Goal: Communication & Community: Answer question/provide support

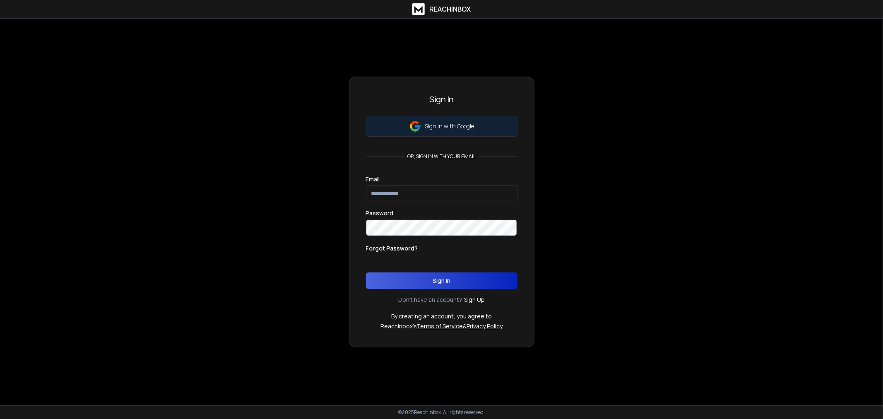
click at [424, 133] on button "Sign in with Google" at bounding box center [442, 126] width 152 height 21
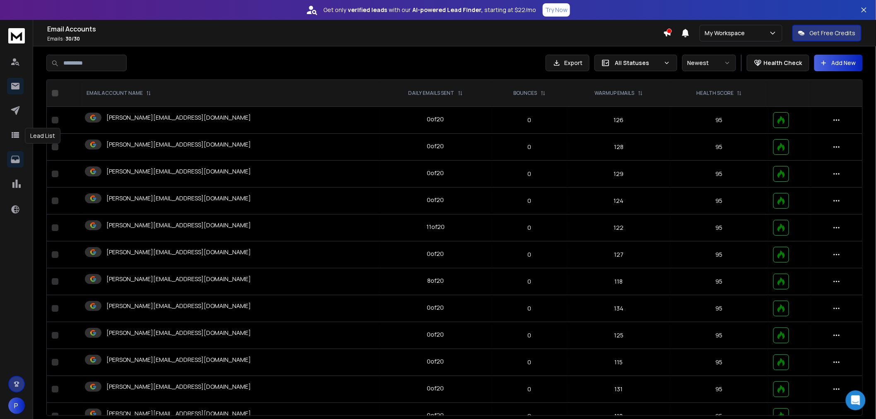
click at [16, 159] on icon at bounding box center [15, 159] width 10 height 10
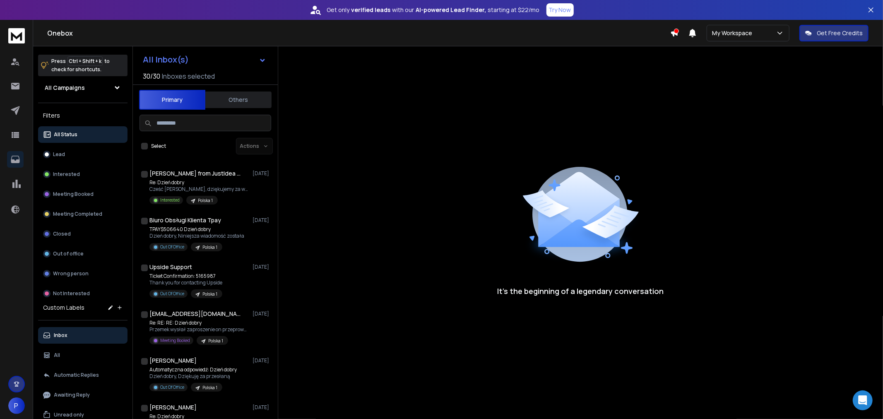
click at [214, 99] on button "Others" at bounding box center [238, 100] width 66 height 18
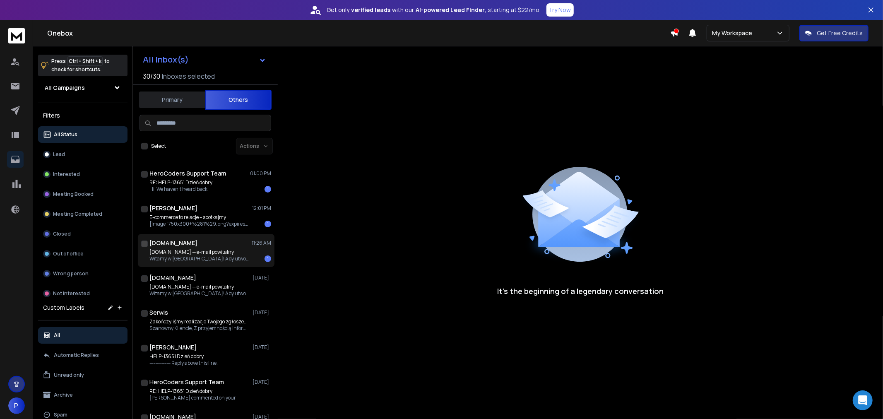
click at [211, 239] on div "[DOMAIN_NAME] 11:26 AM" at bounding box center [210, 243] width 122 height 8
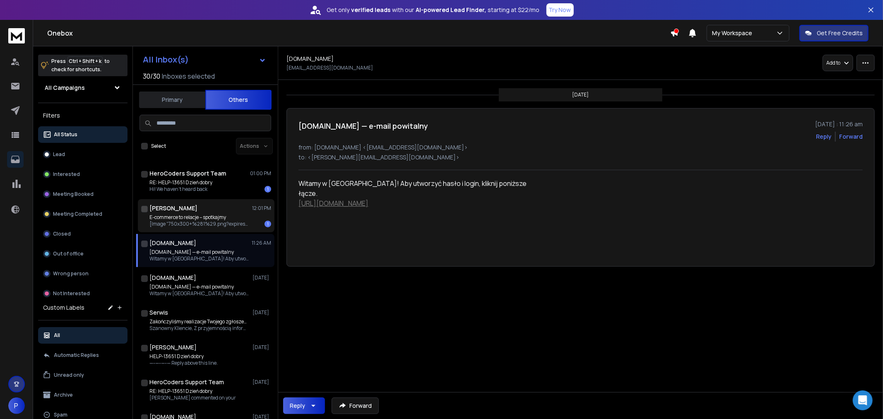
click at [209, 216] on p "E-commerce to relacje – spotkajmy" at bounding box center [198, 217] width 99 height 7
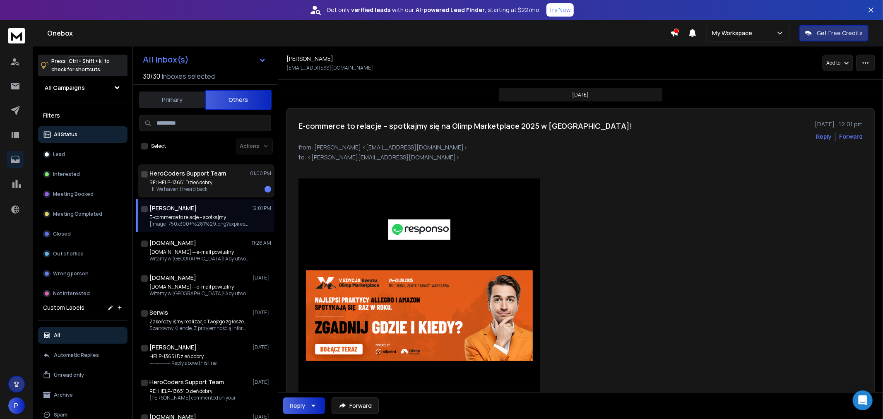
click at [205, 180] on p "RE: HELP-13651 Dzień dobry" at bounding box center [180, 182] width 63 height 7
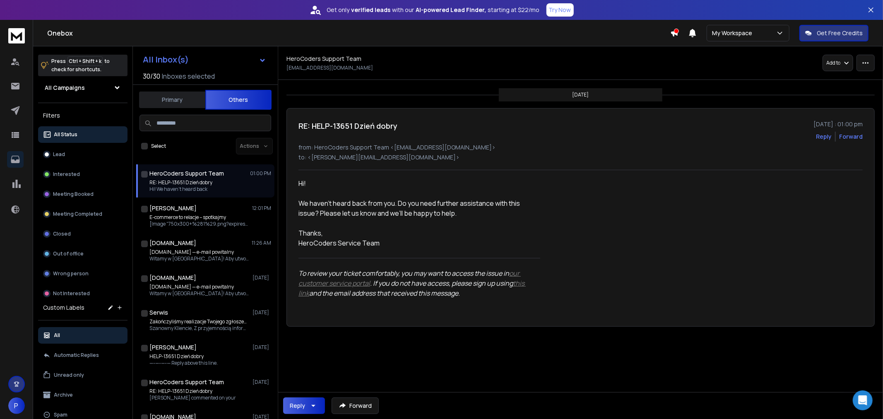
click at [204, 103] on button "Primary" at bounding box center [172, 100] width 66 height 18
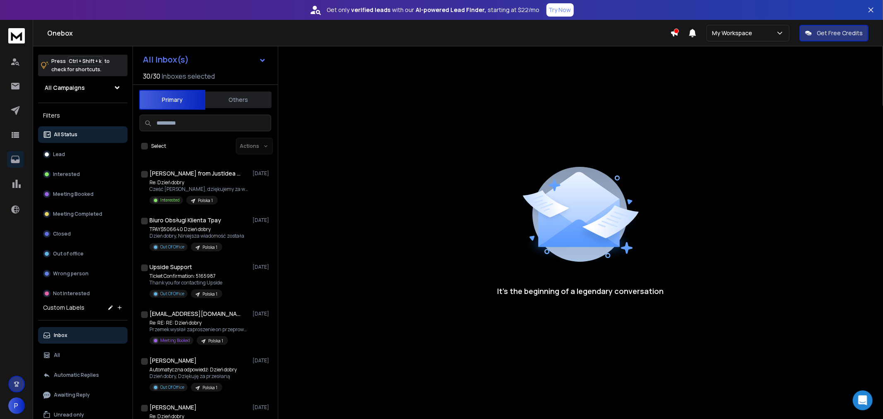
click at [195, 133] on div "Select Actions [PERSON_NAME] from JustIdea Agency [DATE] Re: Dzień dobry Cześć …" at bounding box center [205, 291] width 145 height 361
click at [193, 123] on input at bounding box center [206, 123] width 132 height 17
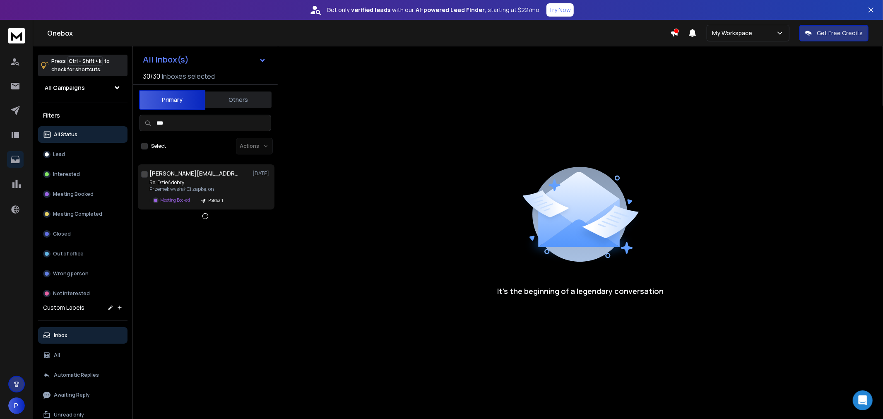
type input "***"
click at [205, 179] on p "Re: Dzień dobry" at bounding box center [188, 182] width 79 height 7
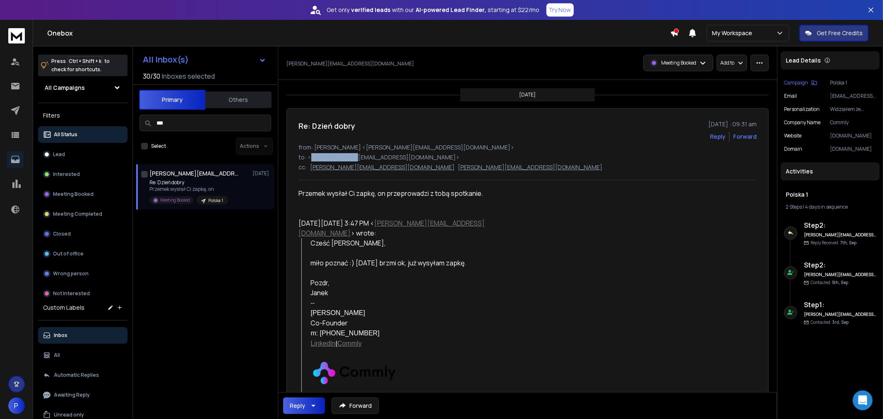
drag, startPoint x: 352, startPoint y: 157, endPoint x: 326, endPoint y: 157, distance: 26.1
click at [311, 158] on p "to: <[PERSON_NAME][EMAIL_ADDRESS][DOMAIN_NAME]>" at bounding box center [528, 157] width 458 height 8
copy p "[PERSON_NAME][EMAIL_ADDRESS][DOMAIN_NAME]"
click at [61, 204] on div "All Status Lead Interested Meeting Booked Meeting Completed Closed Out of offic…" at bounding box center [82, 214] width 89 height 176
click at [64, 186] on button "Meeting Booked" at bounding box center [82, 194] width 89 height 17
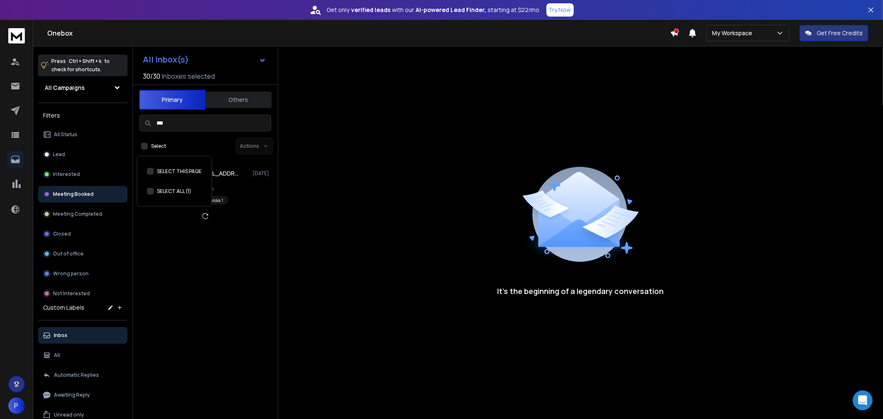
drag, startPoint x: 177, startPoint y: 128, endPoint x: 144, endPoint y: 126, distance: 33.2
click at [144, 126] on input "***" at bounding box center [206, 123] width 132 height 17
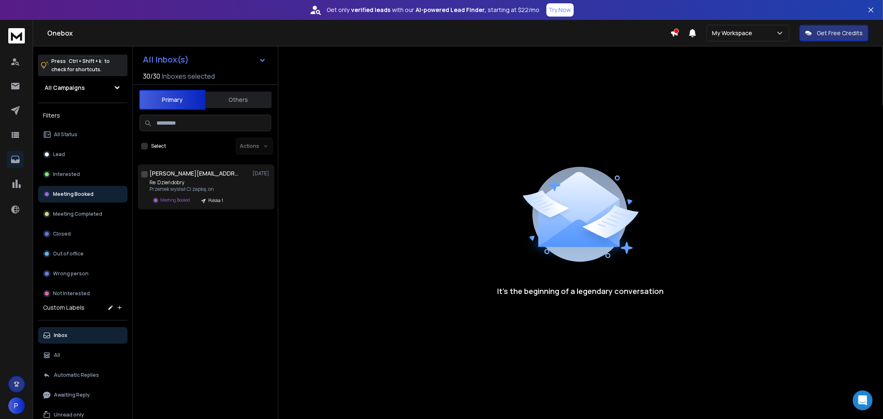
click at [195, 171] on div "[PERSON_NAME][EMAIL_ADDRESS][DOMAIN_NAME] [DATE]" at bounding box center [210, 173] width 122 height 8
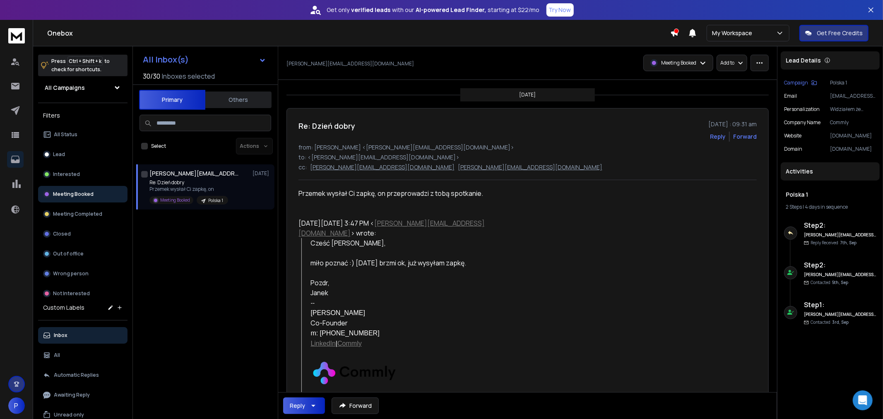
click at [299, 404] on div "Reply" at bounding box center [297, 406] width 15 height 8
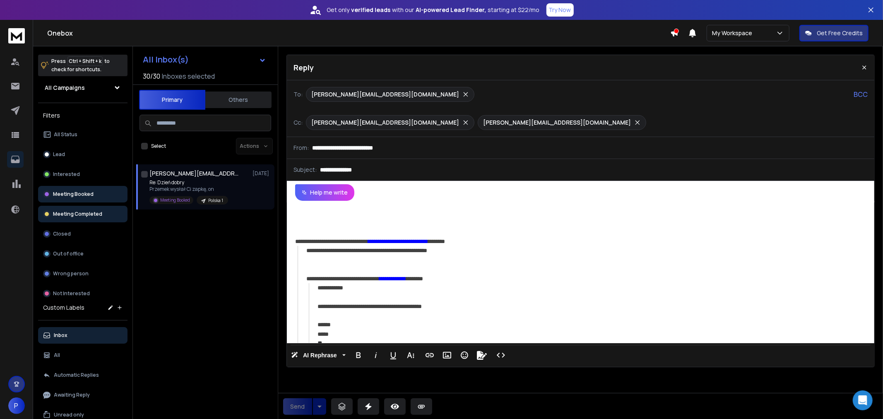
click at [81, 216] on p "Meeting Completed" at bounding box center [77, 214] width 49 height 7
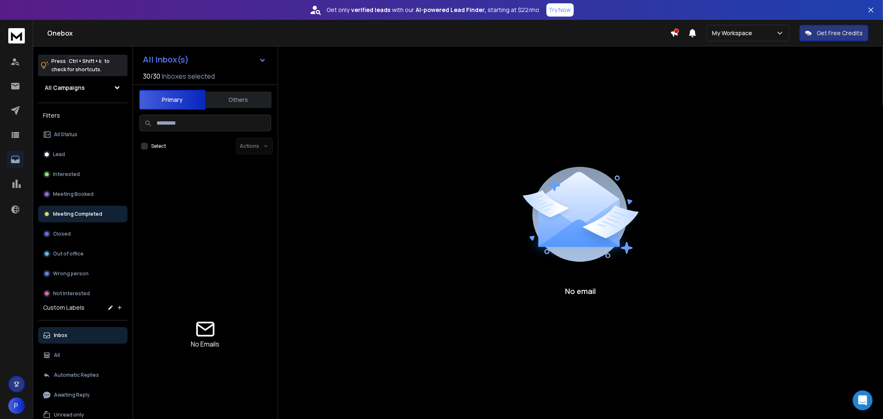
click at [173, 122] on input at bounding box center [206, 123] width 132 height 17
click at [87, 171] on button "Interested" at bounding box center [82, 174] width 89 height 17
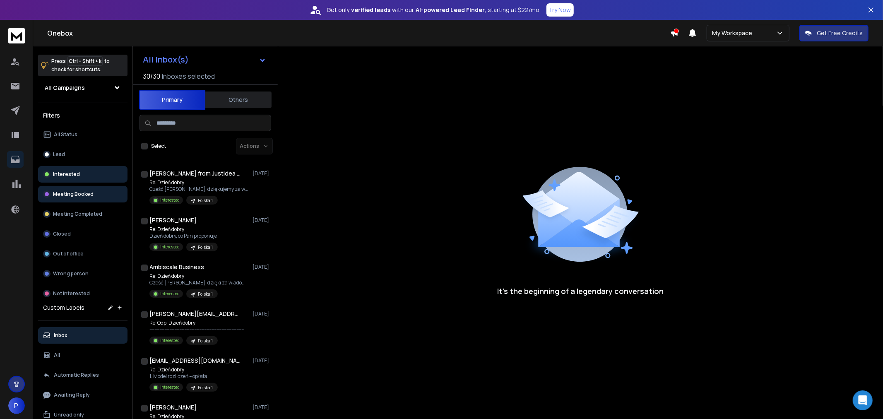
click at [77, 195] on p "Meeting Booked" at bounding box center [73, 194] width 41 height 7
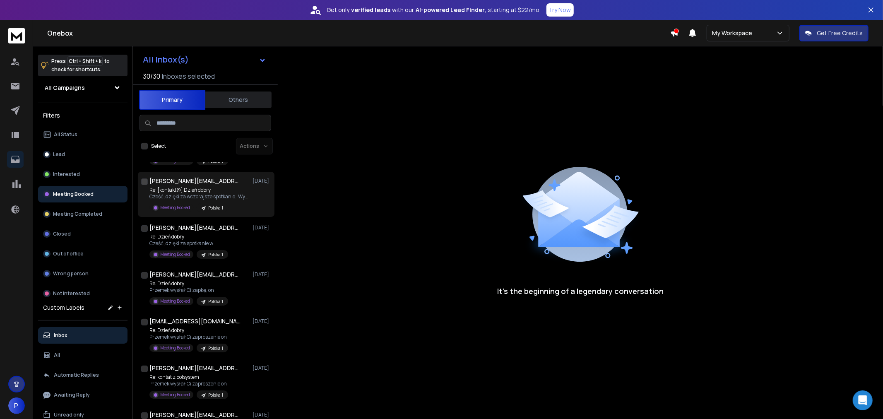
scroll to position [92, 0]
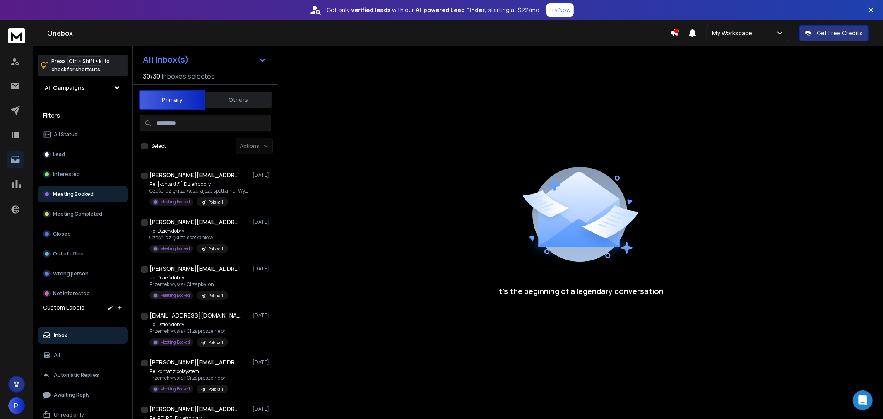
click at [184, 120] on input at bounding box center [206, 123] width 132 height 17
type input "*"
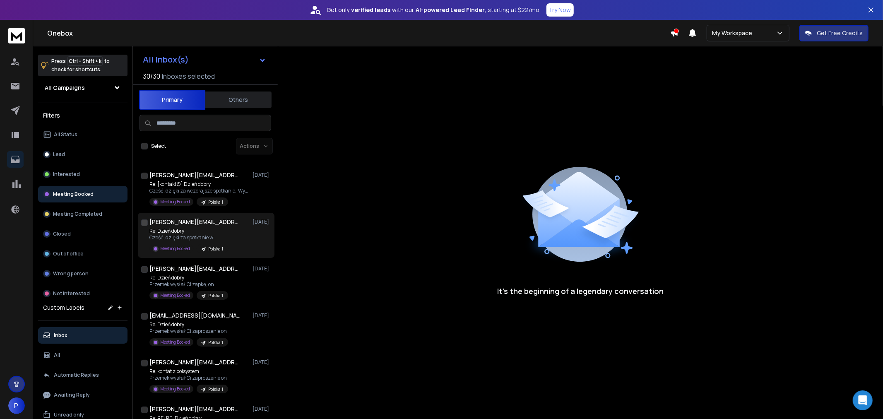
click at [217, 234] on p "Cześć, dzięki za spotkanie w" at bounding box center [188, 237] width 79 height 7
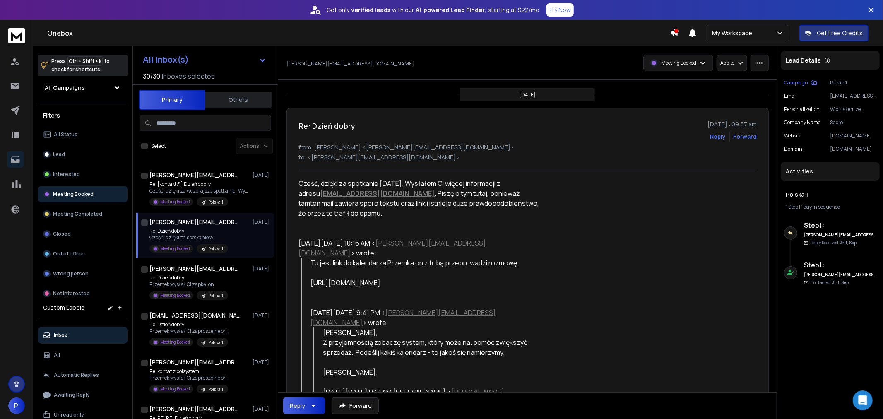
drag, startPoint x: 409, startPoint y: 183, endPoint x: 538, endPoint y: 185, distance: 129.6
click at [538, 185] on div "Cześć, dzięki za spotkanie [DATE]. Wysłałem Ci więcej informacji z adresu [EMAI…" at bounding box center [420, 198] width 242 height 40
click at [464, 183] on div "Cześć, dzięki za spotkanie [DATE]. Wysłałem Ci więcej informacji z adresu [EMAI…" at bounding box center [420, 198] width 242 height 40
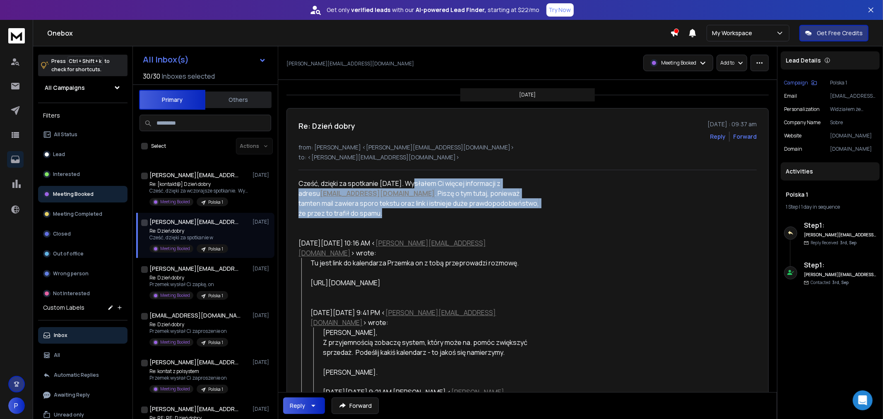
drag, startPoint x: 407, startPoint y: 184, endPoint x: 365, endPoint y: 212, distance: 50.5
click at [365, 212] on div "Cześć, dzięki za spotkanie [DATE]. Wysłałem Ci więcej informacji z adresu [EMAI…" at bounding box center [420, 198] width 242 height 40
copy div "Wysłałem Ci więcej informacji z adresu [EMAIL_ADDRESS][DOMAIN_NAME] . Piszę o t…"
click at [76, 177] on p "Interested" at bounding box center [66, 174] width 27 height 7
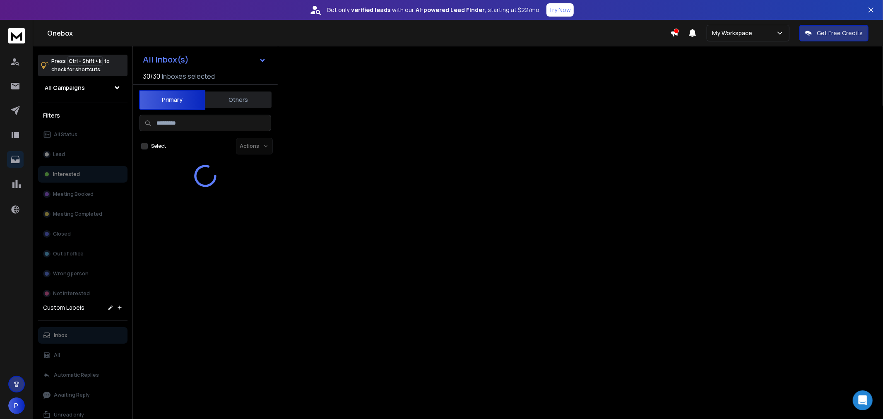
scroll to position [0, 0]
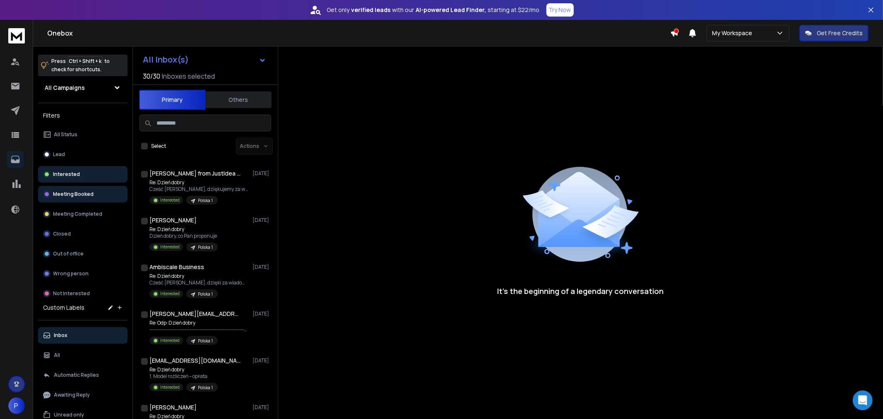
click at [97, 195] on button "Meeting Booked" at bounding box center [82, 194] width 89 height 17
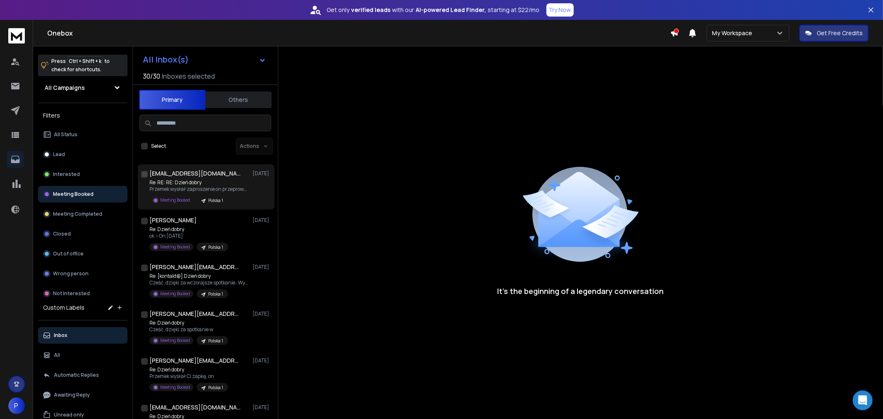
click at [224, 181] on p "Re: RE: RE: Dzień dobry" at bounding box center [198, 182] width 99 height 7
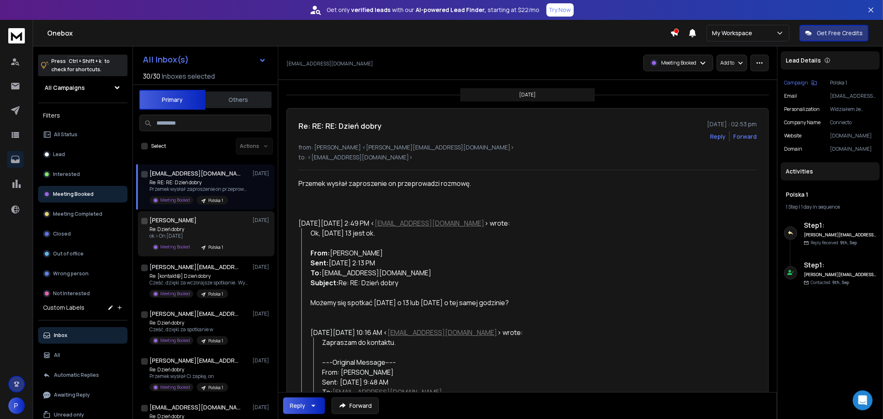
click at [225, 226] on p "Re: Dzień dobry" at bounding box center [188, 229] width 79 height 7
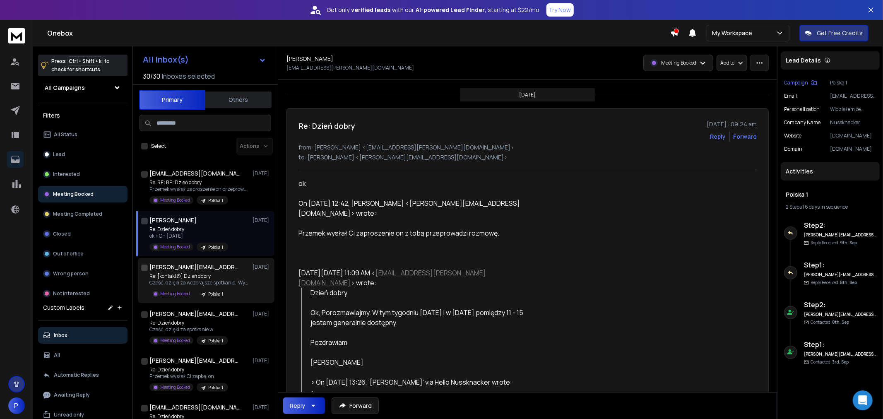
click at [218, 265] on h1 "[PERSON_NAME][EMAIL_ADDRESS][PERSON_NAME][DOMAIN_NAME]" at bounding box center [194, 267] width 91 height 8
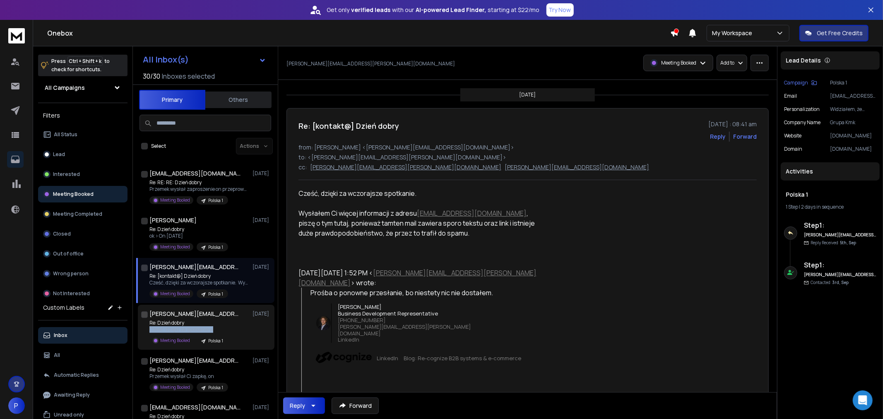
click at [212, 325] on div "Re: Dzień dobry Cześć, dzięki za spotkanie w Meeting Booked Polska 1" at bounding box center [188, 332] width 79 height 25
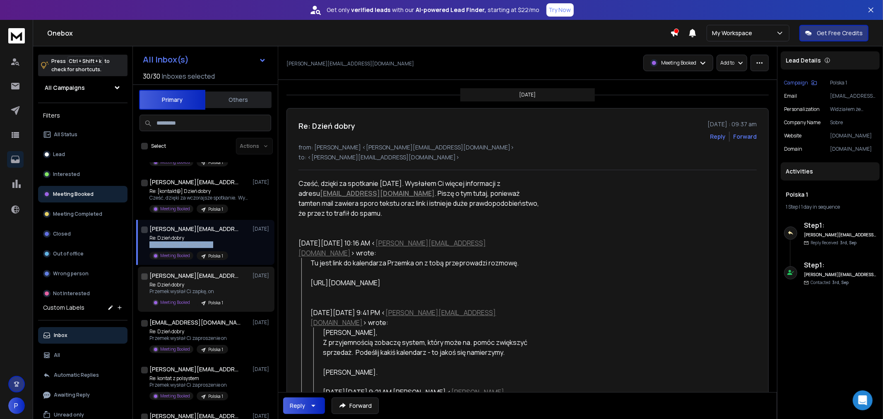
scroll to position [92, 0]
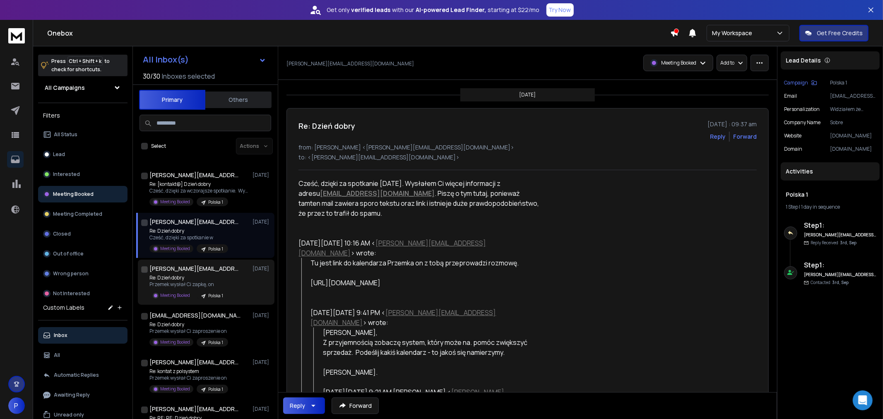
click at [212, 279] on p "Re: Dzień dobry" at bounding box center [188, 278] width 79 height 7
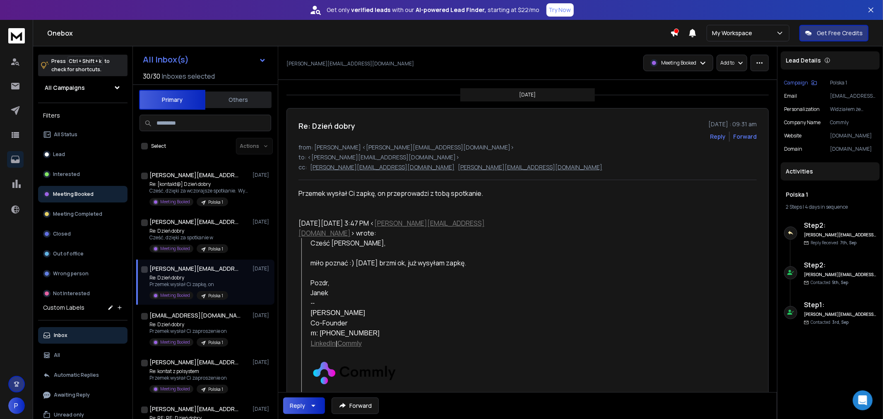
drag, startPoint x: 298, startPoint y: 400, endPoint x: 303, endPoint y: 389, distance: 11.3
click at [298, 400] on button "Reply" at bounding box center [304, 406] width 42 height 17
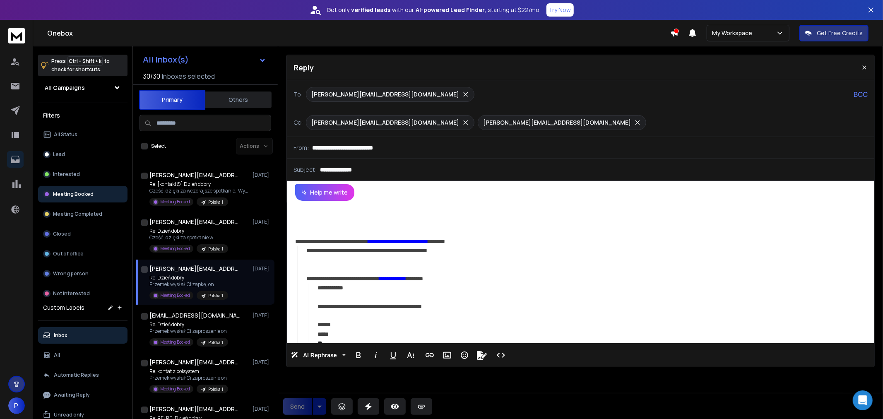
click at [350, 211] on div "**********" at bounding box center [581, 272] width 588 height 142
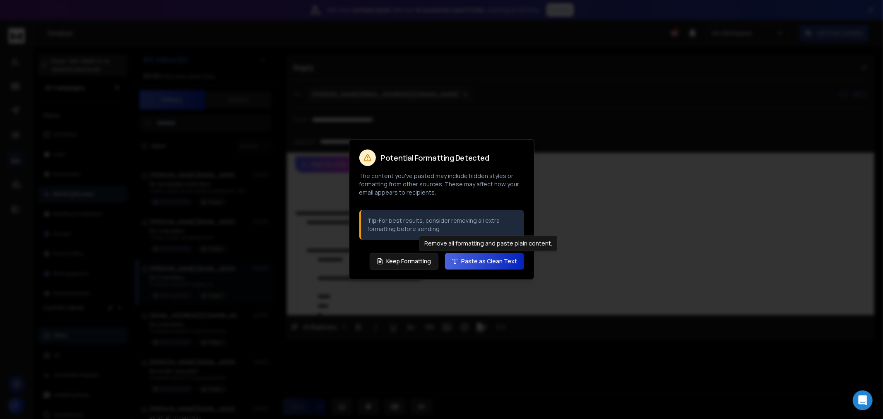
click at [286, 222] on div at bounding box center [441, 209] width 883 height 419
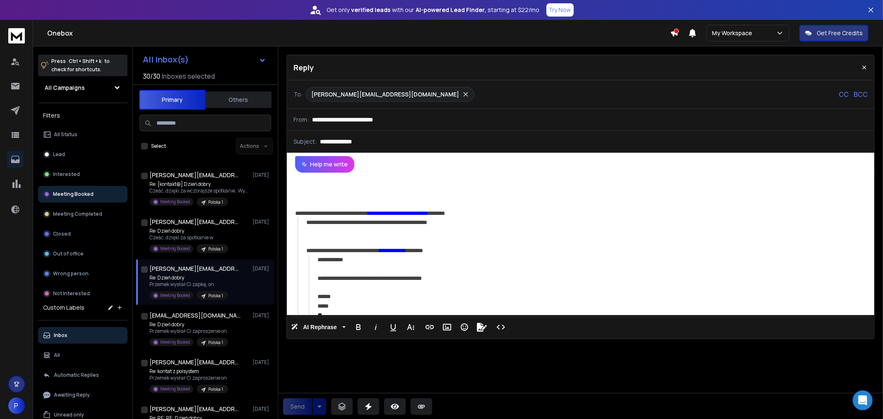
click at [344, 183] on div at bounding box center [580, 185] width 571 height 9
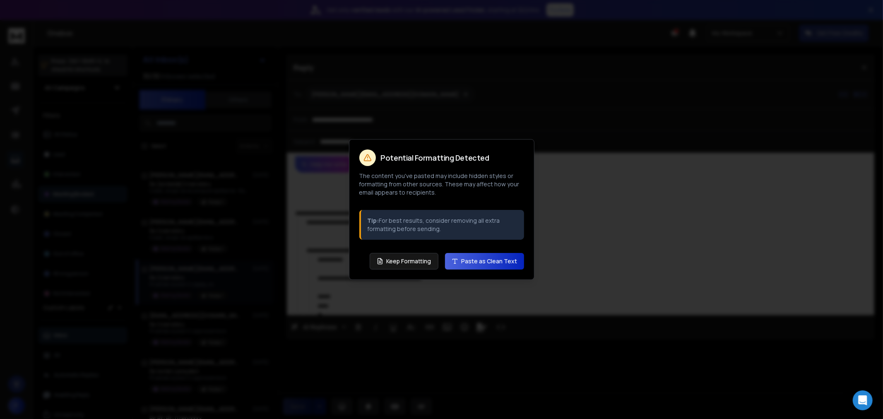
click at [477, 272] on div "Dialog Title Potential Formatting Detected The content you've pasted may includ…" at bounding box center [442, 209] width 186 height 141
click at [477, 266] on button "Paste as Clean Text" at bounding box center [484, 261] width 79 height 17
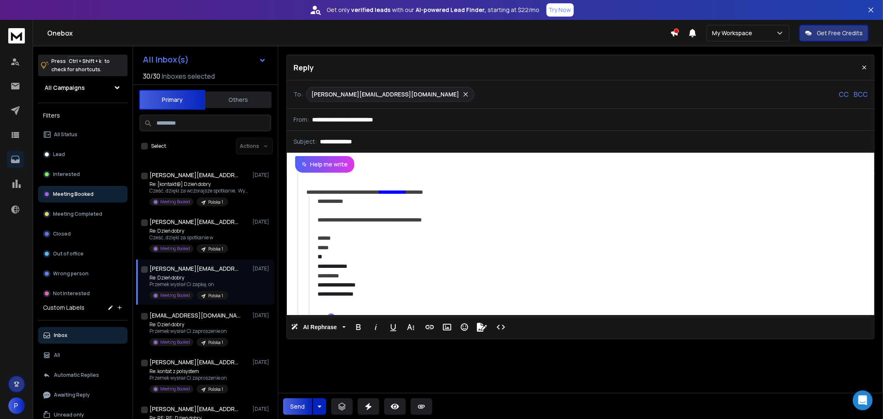
scroll to position [0, 0]
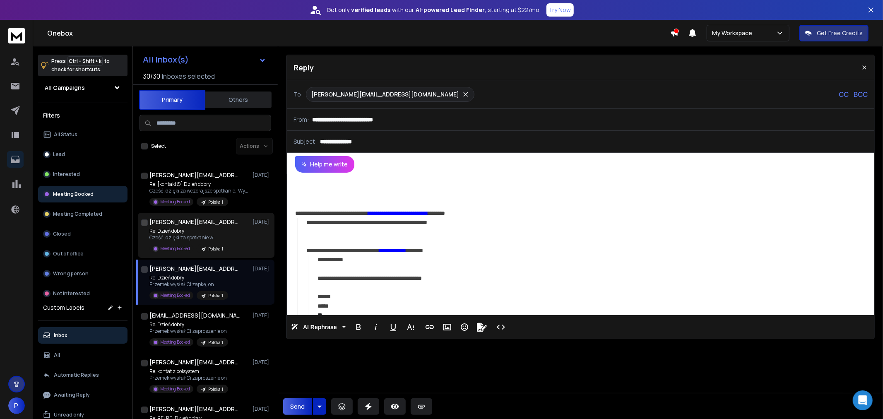
click at [194, 247] on div "Meeting Booked Polska 1" at bounding box center [188, 248] width 79 height 9
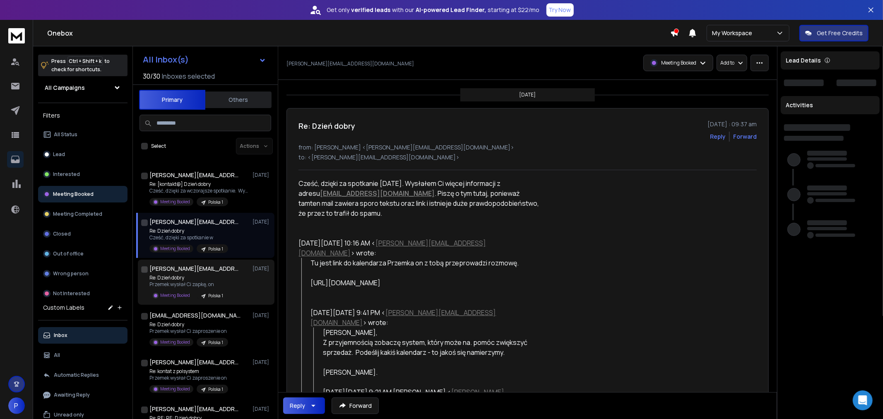
click at [188, 277] on p "Re: Dzień dobry" at bounding box center [188, 278] width 79 height 7
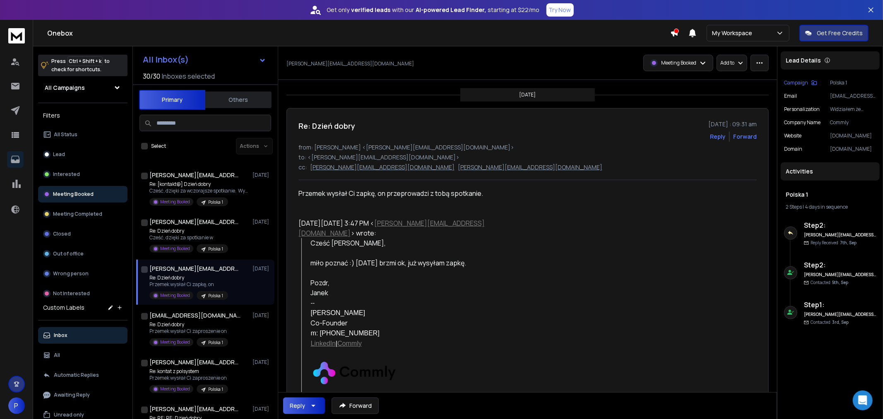
click at [305, 404] on div "Reply" at bounding box center [304, 406] width 29 height 10
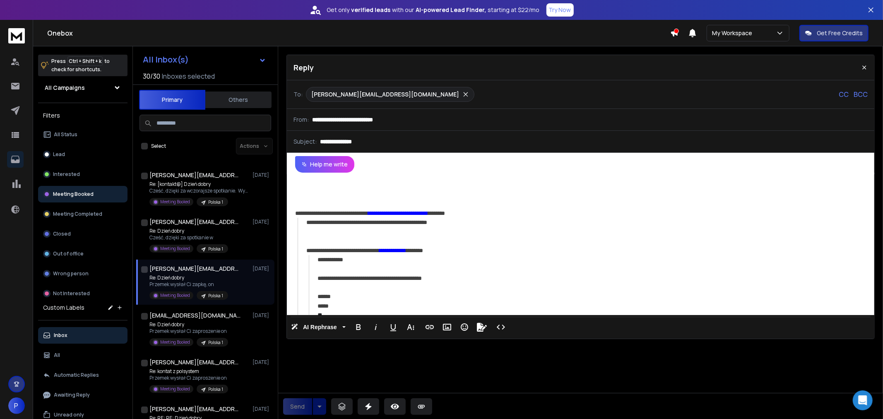
click at [351, 207] on div "**********" at bounding box center [581, 244] width 588 height 142
click at [318, 181] on div at bounding box center [580, 185] width 571 height 9
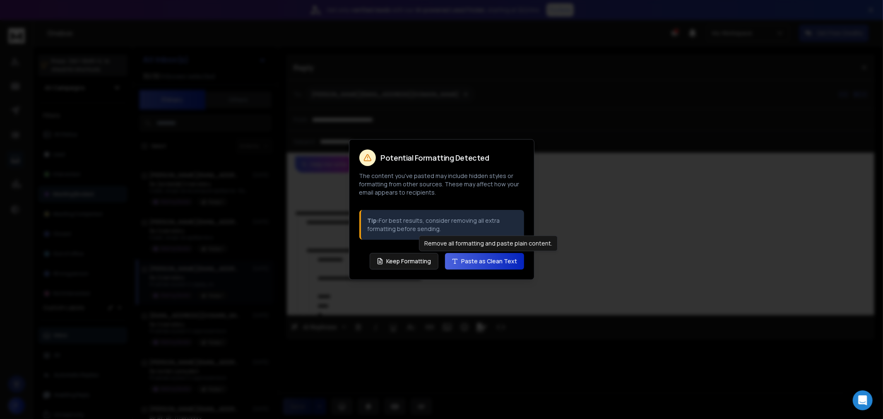
click at [475, 259] on button "Paste as Clean Text" at bounding box center [484, 261] width 79 height 17
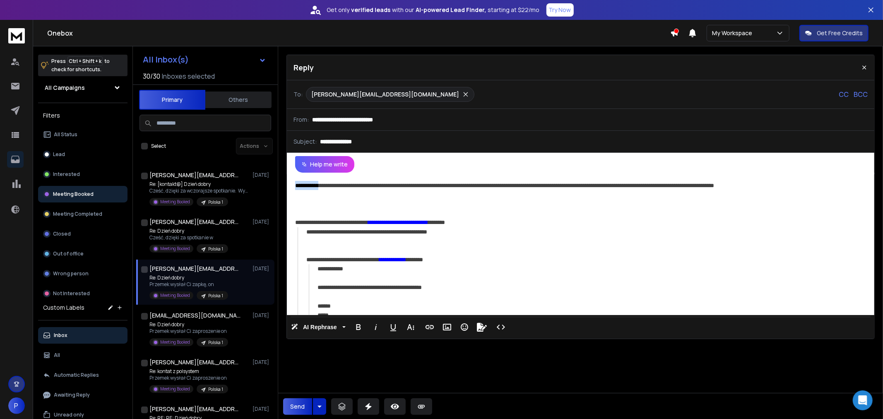
drag, startPoint x: 328, startPoint y: 186, endPoint x: 286, endPoint y: 184, distance: 41.4
click at [287, 184] on div "**********" at bounding box center [581, 197] width 588 height 284
drag, startPoint x: 336, startPoint y: 187, endPoint x: 377, endPoint y: 188, distance: 41.4
click at [377, 188] on div "**********" at bounding box center [576, 185] width 562 height 9
click at [401, 188] on div "**********" at bounding box center [576, 185] width 562 height 9
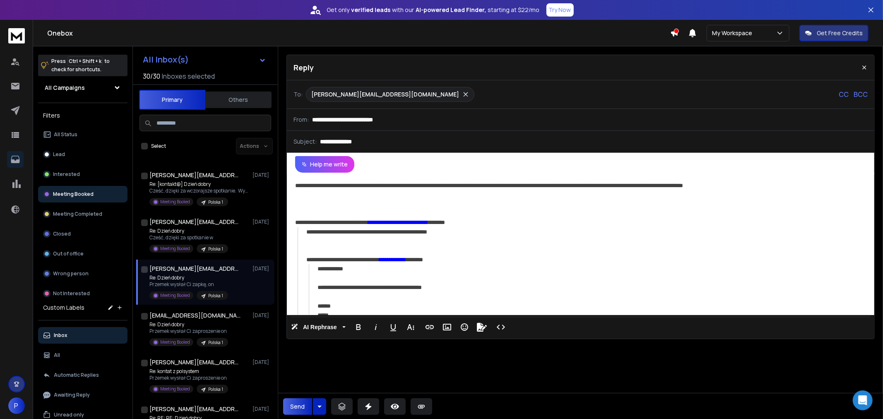
click at [429, 185] on div "**********" at bounding box center [576, 185] width 562 height 9
click at [495, 187] on div "**********" at bounding box center [576, 185] width 562 height 9
click at [437, 186] on div "**********" at bounding box center [576, 185] width 562 height 9
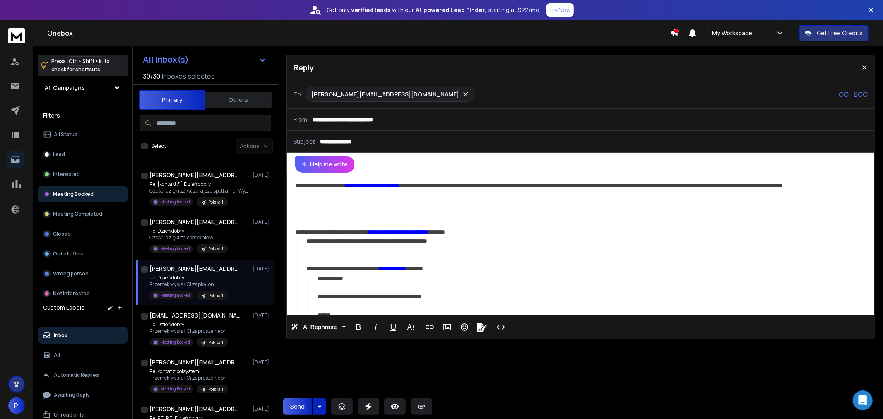
click at [448, 188] on div "**********" at bounding box center [576, 190] width 562 height 19
click at [471, 186] on div "**********" at bounding box center [576, 190] width 562 height 19
click at [505, 192] on div "**********" at bounding box center [576, 190] width 562 height 19
drag, startPoint x: 562, startPoint y: 187, endPoint x: 438, endPoint y: 188, distance: 124.6
click at [438, 188] on div "**********" at bounding box center [576, 190] width 562 height 19
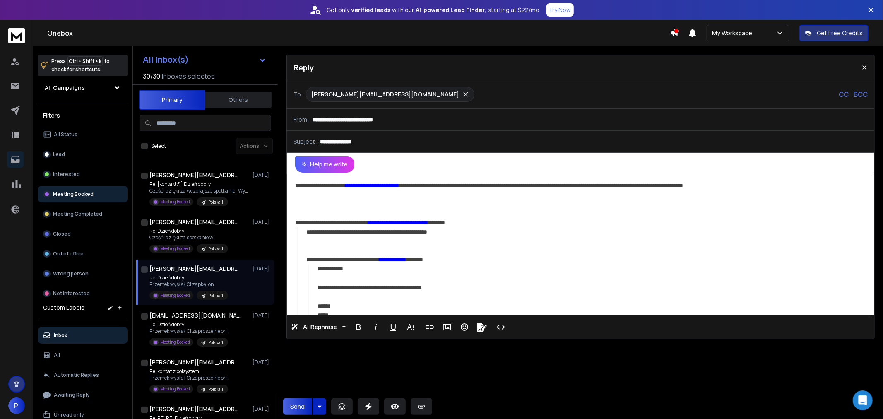
click at [408, 206] on div at bounding box center [580, 204] width 571 height 9
click at [399, 187] on link "**********" at bounding box center [372, 186] width 54 height 6
click at [533, 214] on div at bounding box center [580, 213] width 571 height 9
click at [296, 407] on button "Send" at bounding box center [297, 406] width 29 height 17
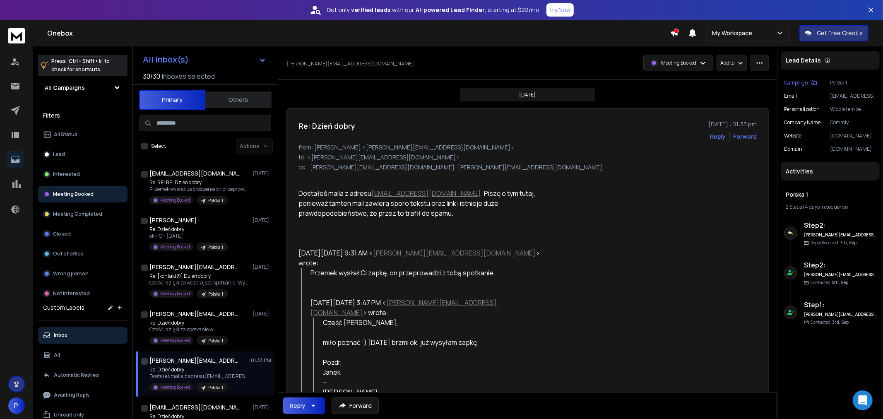
click at [88, 165] on div "All Status Lead Interested Meeting Booked Meeting Completed Closed Out of offic…" at bounding box center [82, 214] width 89 height 176
click at [70, 177] on div "Interested" at bounding box center [61, 174] width 37 height 7
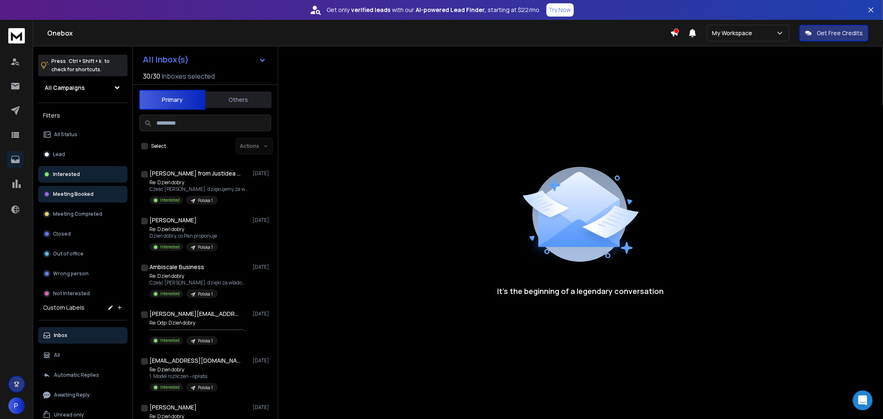
click at [73, 196] on p "Meeting Booked" at bounding box center [73, 194] width 41 height 7
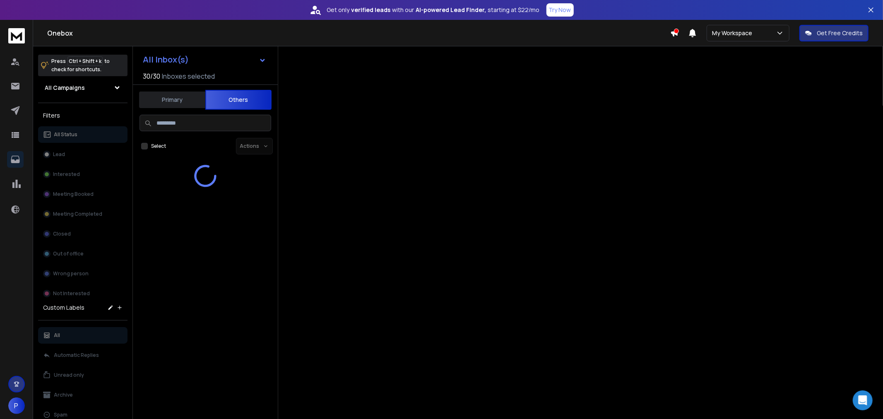
click at [237, 97] on button "Others" at bounding box center [238, 100] width 66 height 20
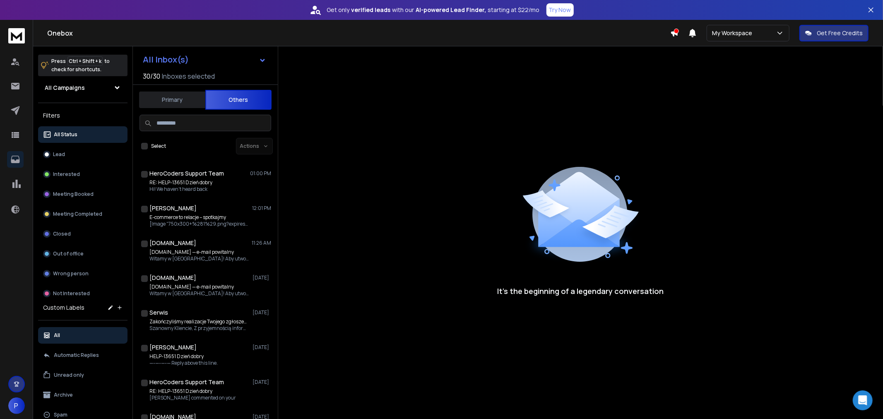
click at [193, 104] on button "Primary" at bounding box center [172, 100] width 66 height 18
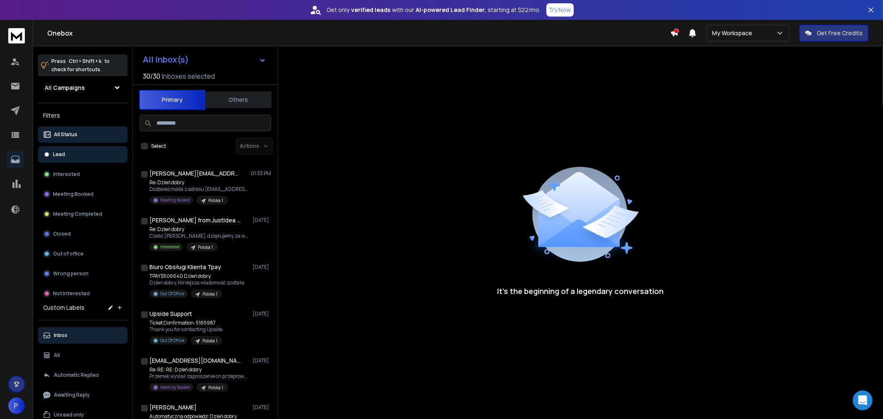
click at [71, 153] on button "Lead" at bounding box center [82, 154] width 89 height 17
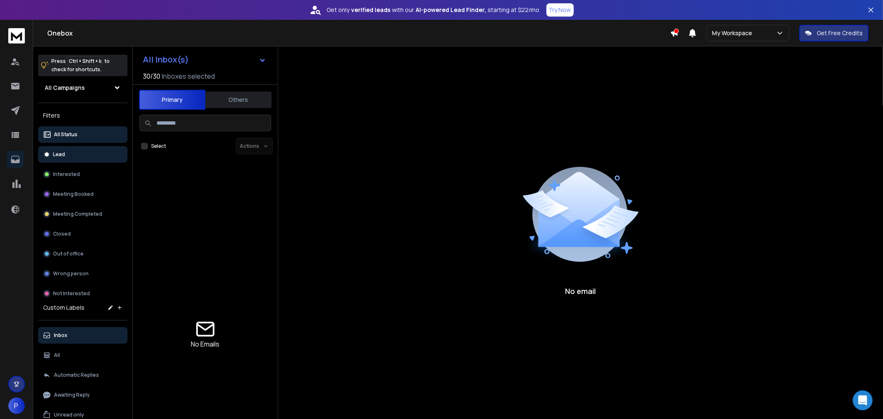
click at [86, 137] on button "All Status" at bounding box center [82, 134] width 89 height 17
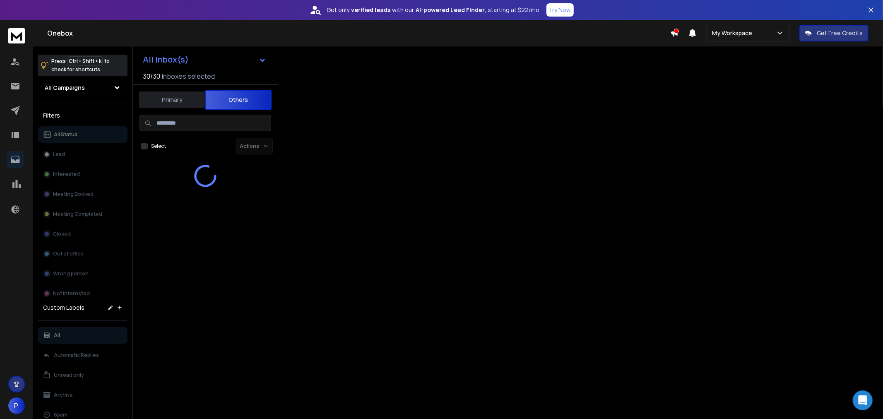
click at [246, 99] on button "Others" at bounding box center [238, 100] width 66 height 20
